Goal: Task Accomplishment & Management: Manage account settings

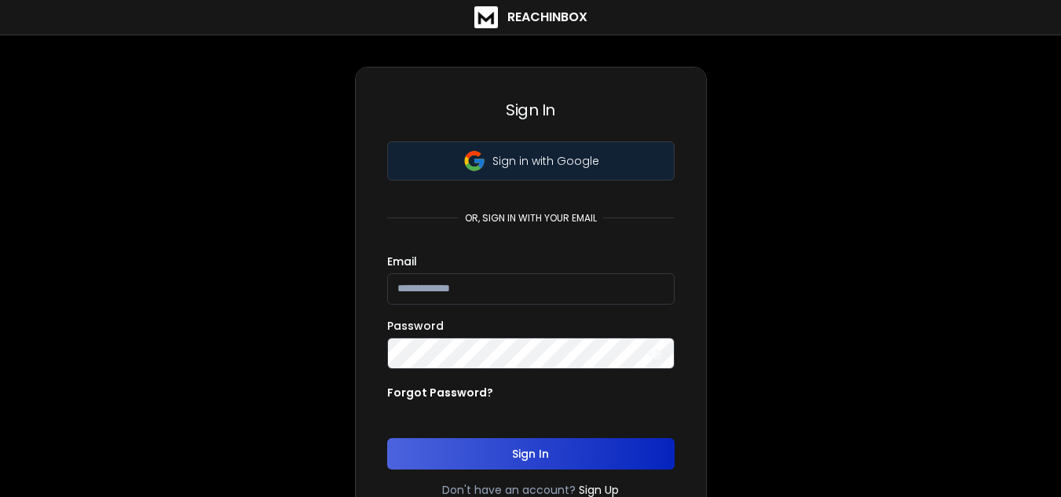
click at [550, 163] on p "Sign in with Google" at bounding box center [545, 161] width 107 height 16
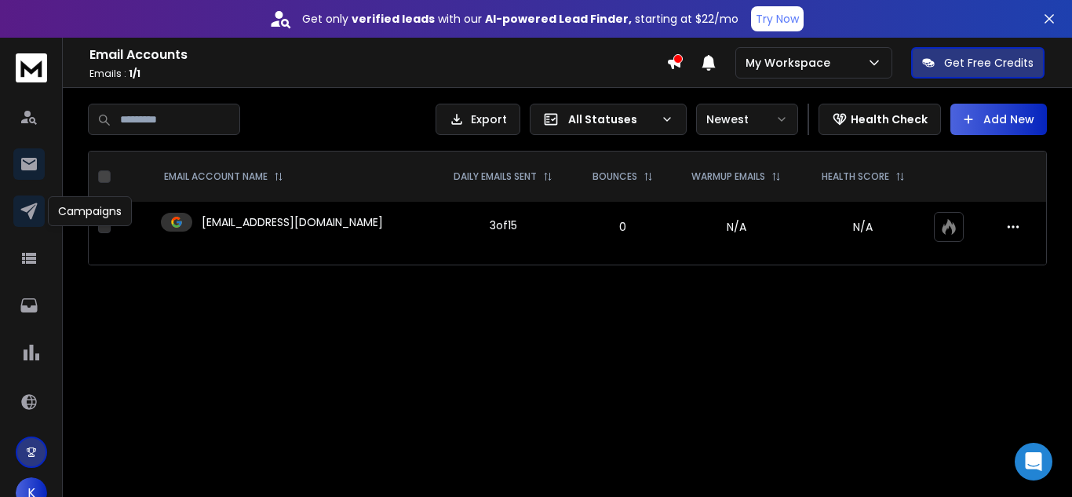
click at [21, 207] on icon at bounding box center [29, 211] width 19 height 19
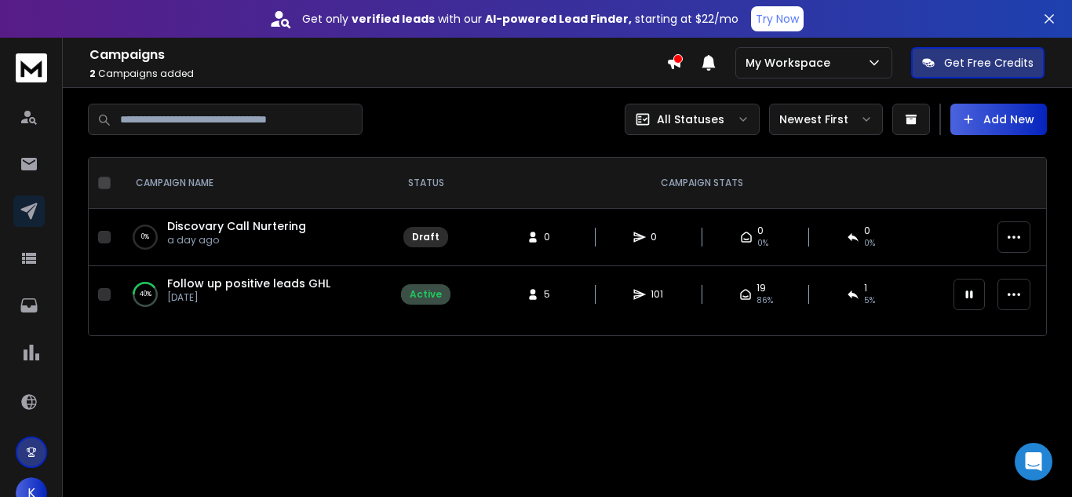
click at [287, 275] on td "40 % Follow up positive leads GHL [DATE]" at bounding box center [254, 294] width 275 height 57
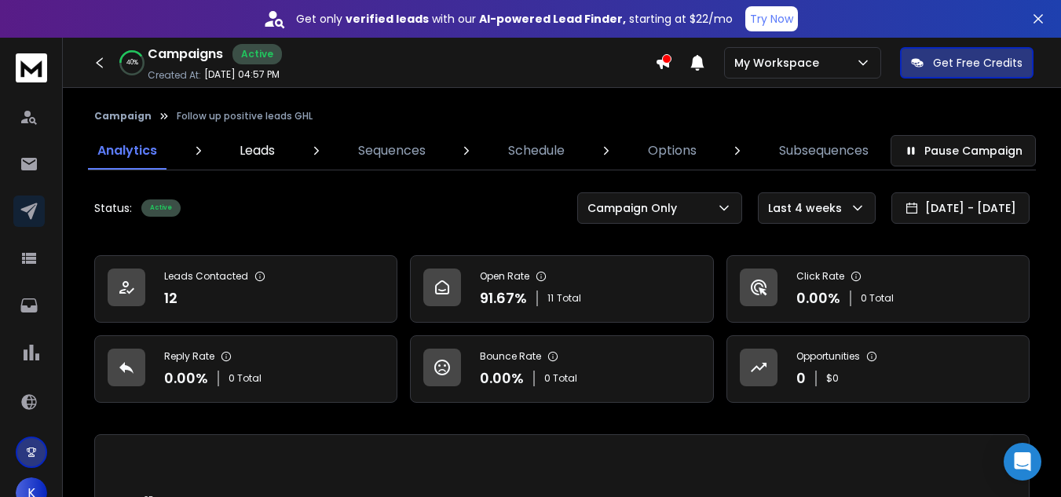
click at [273, 143] on p "Leads" at bounding box center [256, 150] width 35 height 19
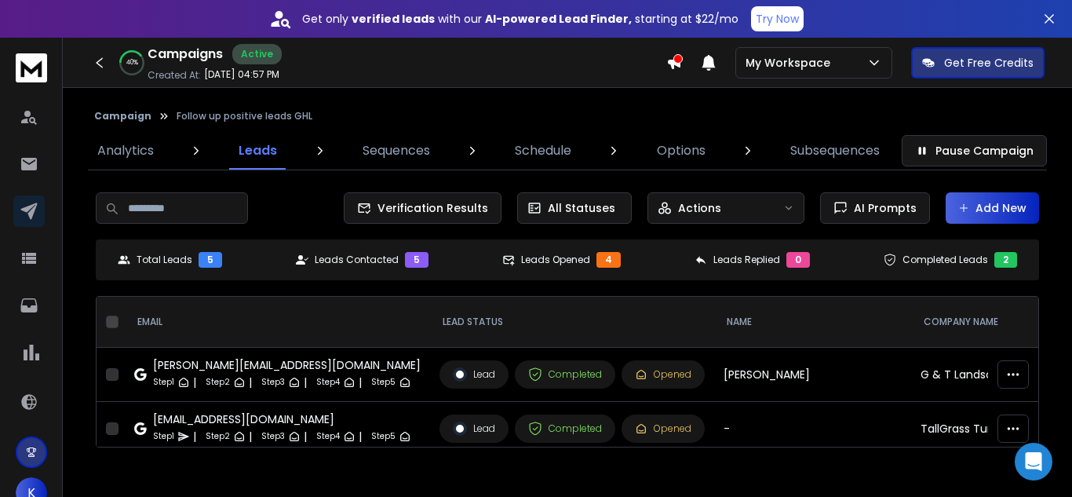
click at [998, 415] on button "button" at bounding box center [1013, 429] width 31 height 28
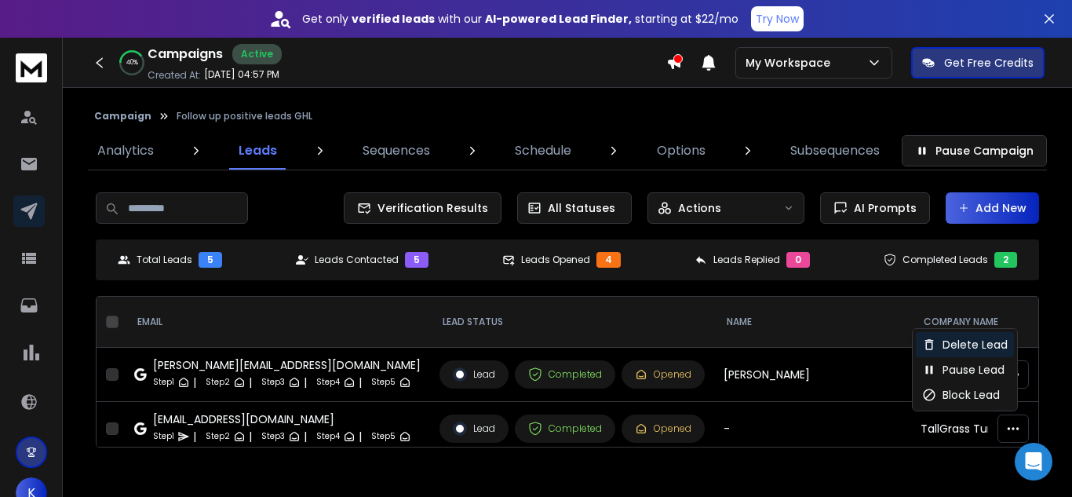
click at [943, 346] on p "Delete Lead" at bounding box center [975, 345] width 65 height 16
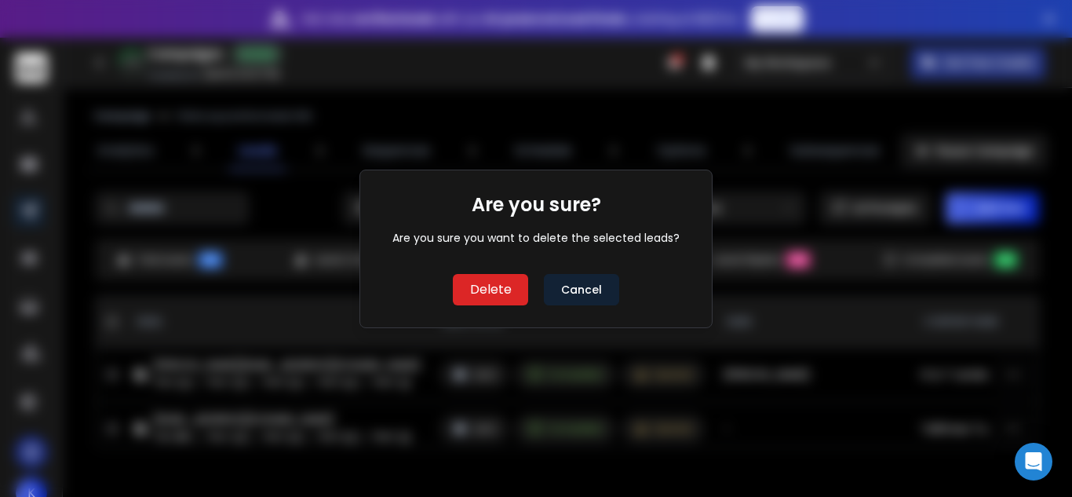
click at [606, 294] on button "Cancel" at bounding box center [581, 289] width 75 height 31
